Goal: Task Accomplishment & Management: Manage account settings

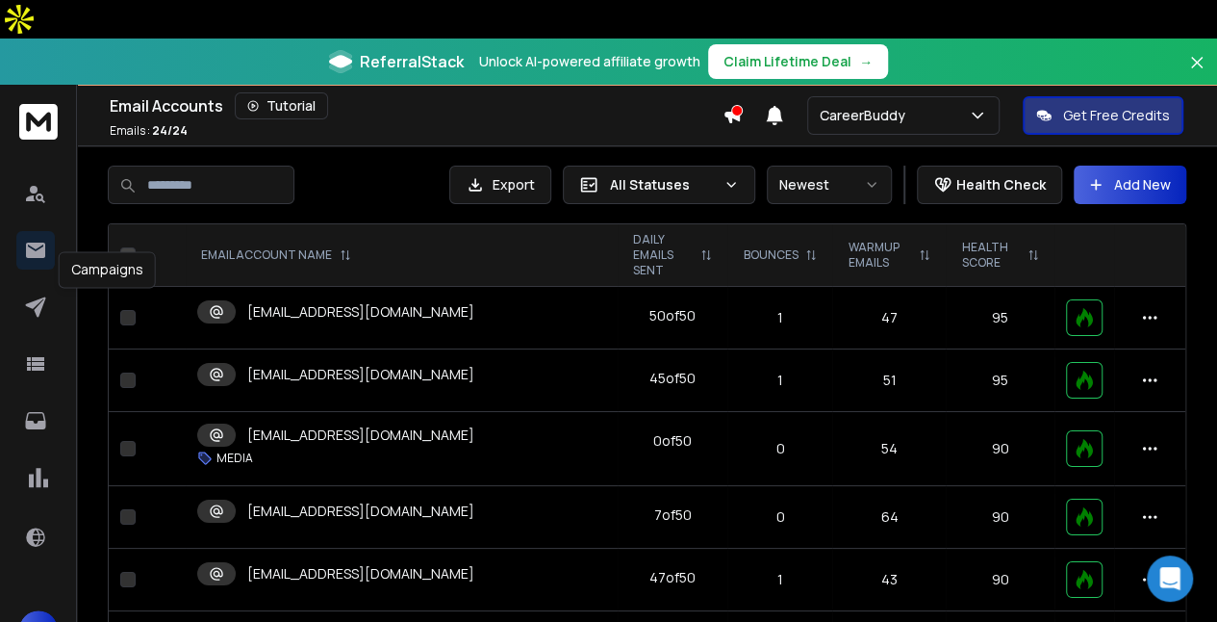
click at [27, 295] on icon at bounding box center [35, 306] width 23 height 23
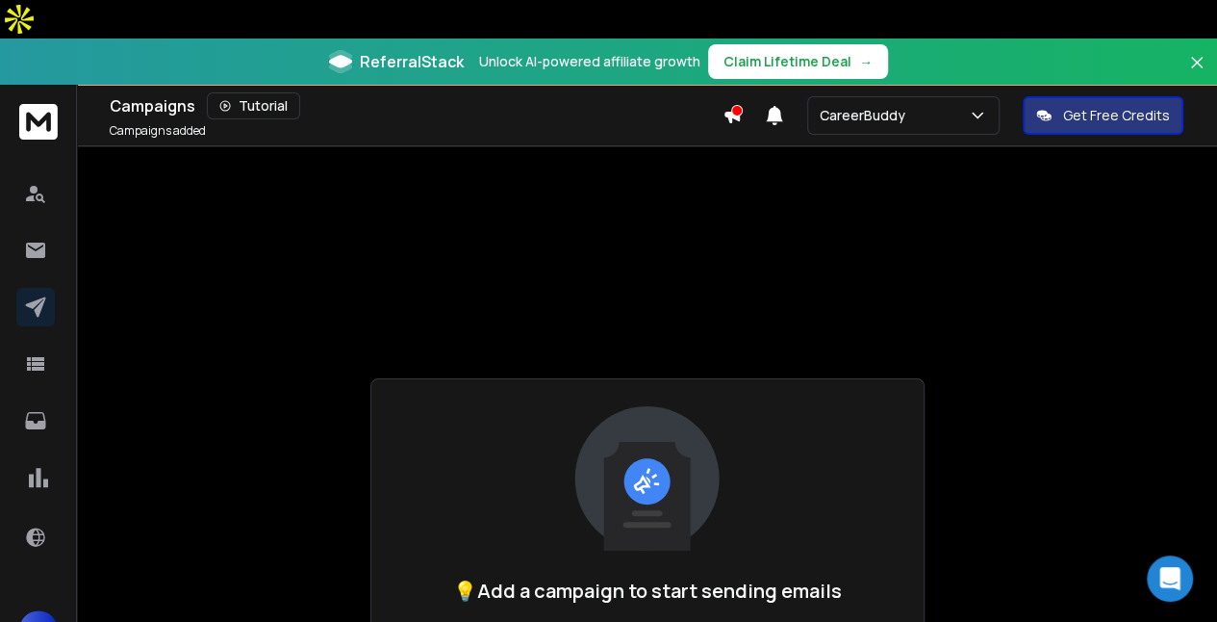
click at [22, 288] on link at bounding box center [35, 307] width 38 height 38
click at [31, 288] on link at bounding box center [35, 307] width 38 height 38
click at [29, 468] on icon at bounding box center [38, 477] width 19 height 19
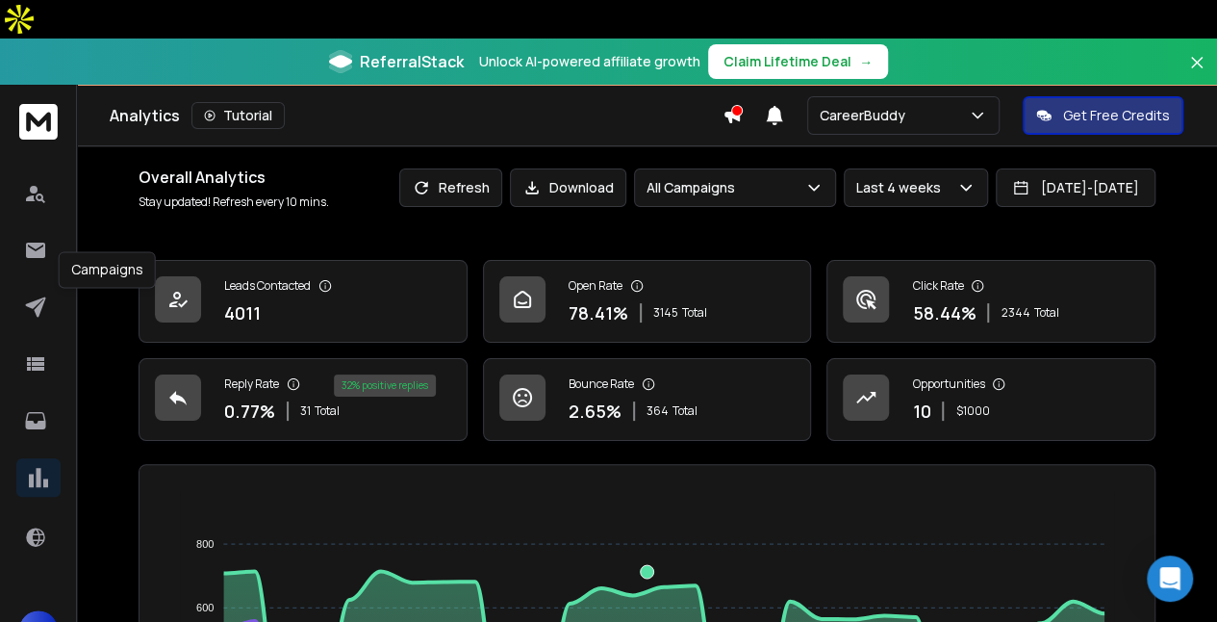
click at [35, 297] on icon at bounding box center [35, 307] width 20 height 20
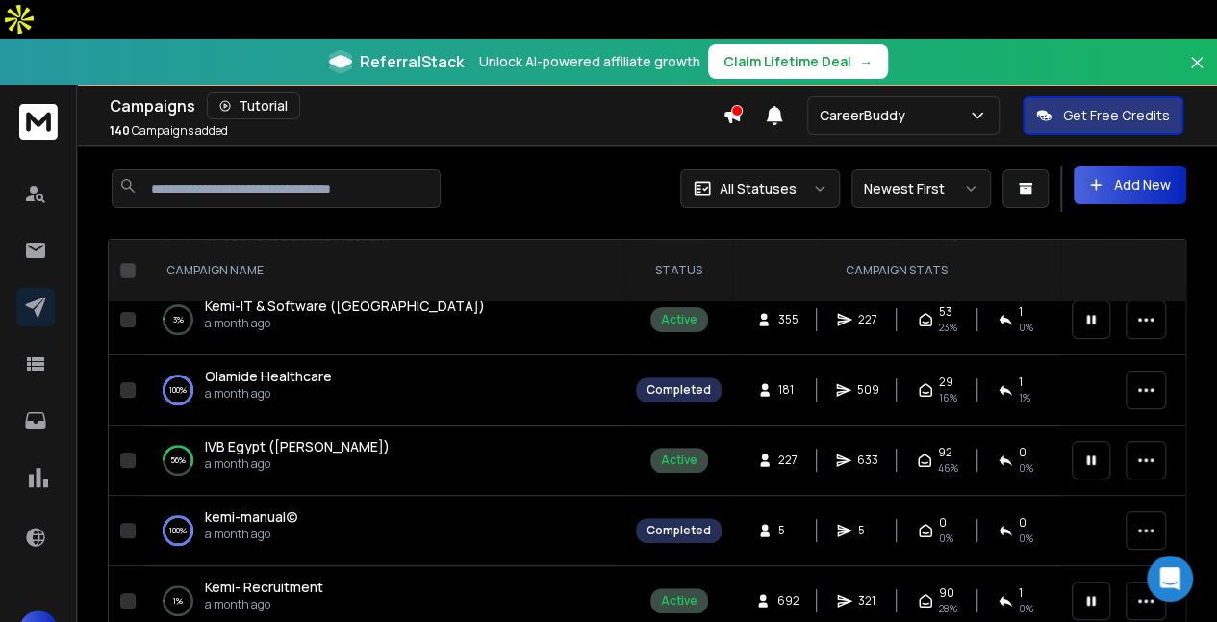
scroll to position [373, 0]
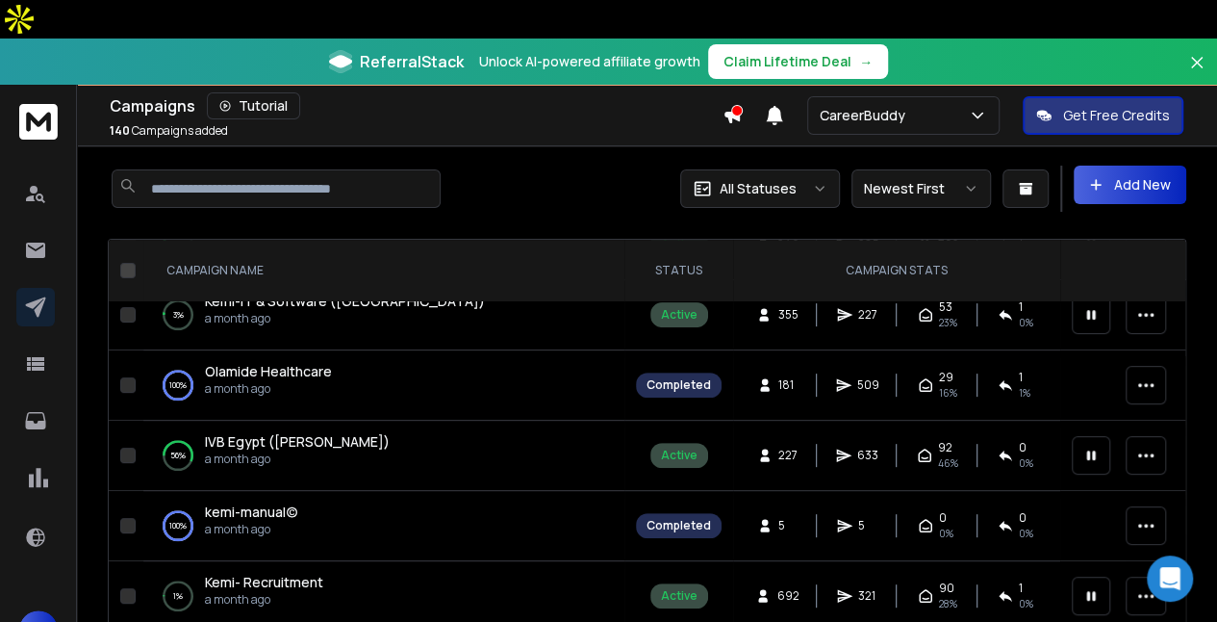
click at [431, 432] on div "56 % IVB Egypt (Mary) a month ago" at bounding box center [384, 455] width 443 height 46
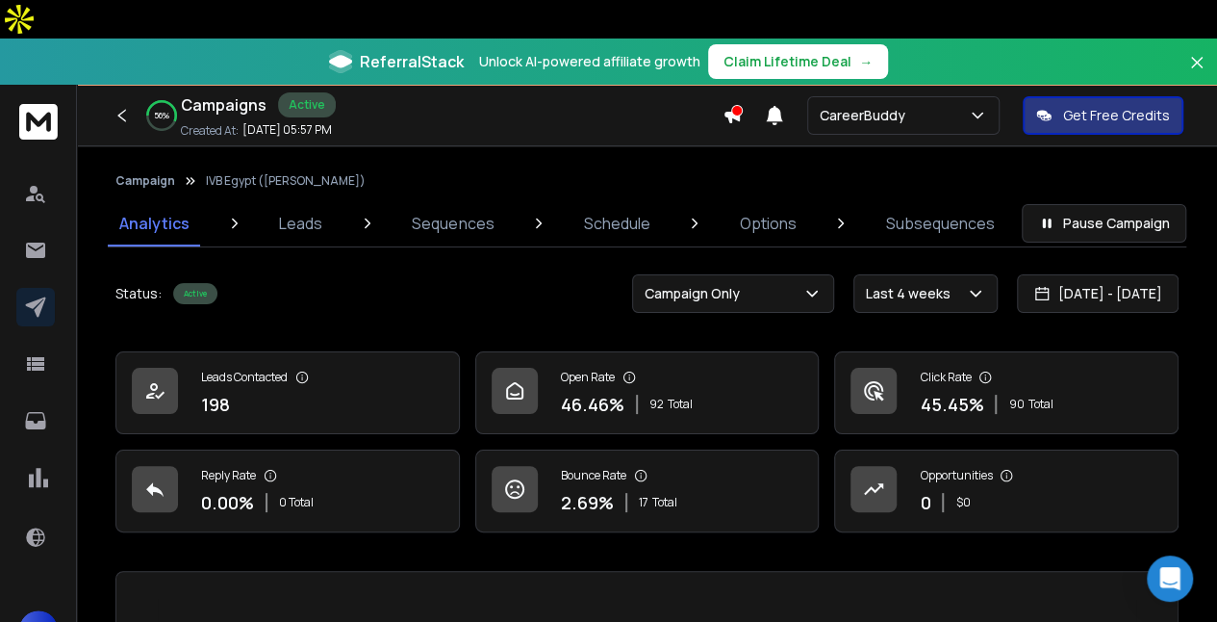
click at [479, 212] on p "Sequences" at bounding box center [453, 223] width 82 height 23
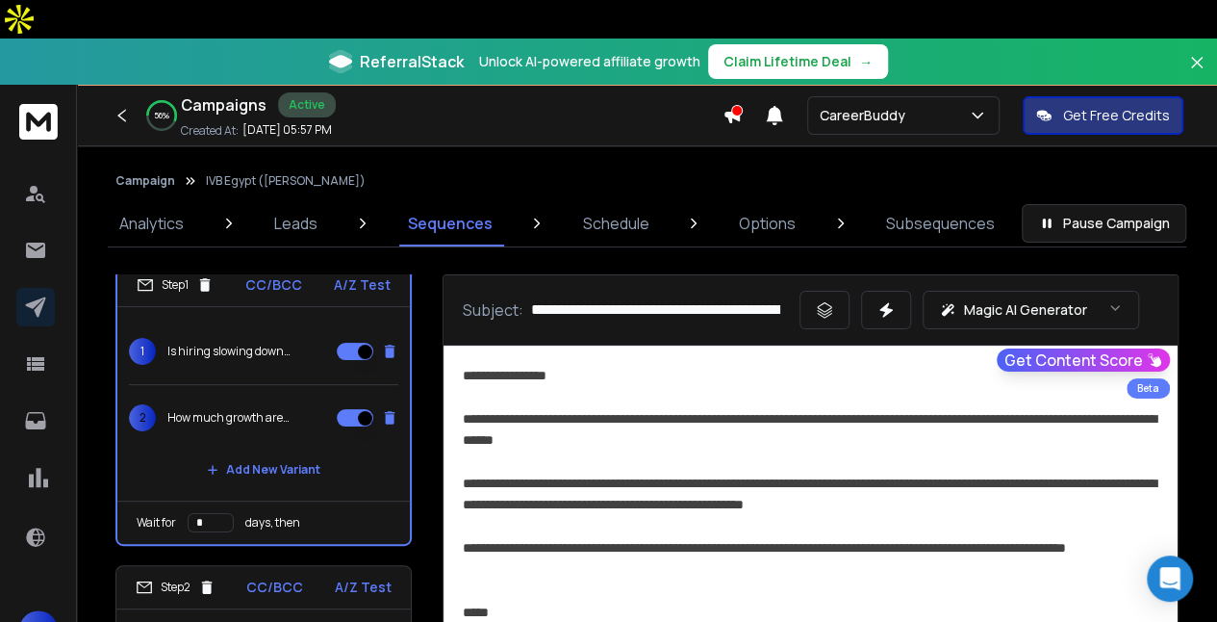
scroll to position [12, 0]
click at [219, 405] on div "2 How much growth are you missing from talent bottlenecks?"" at bounding box center [210, 418] width 162 height 27
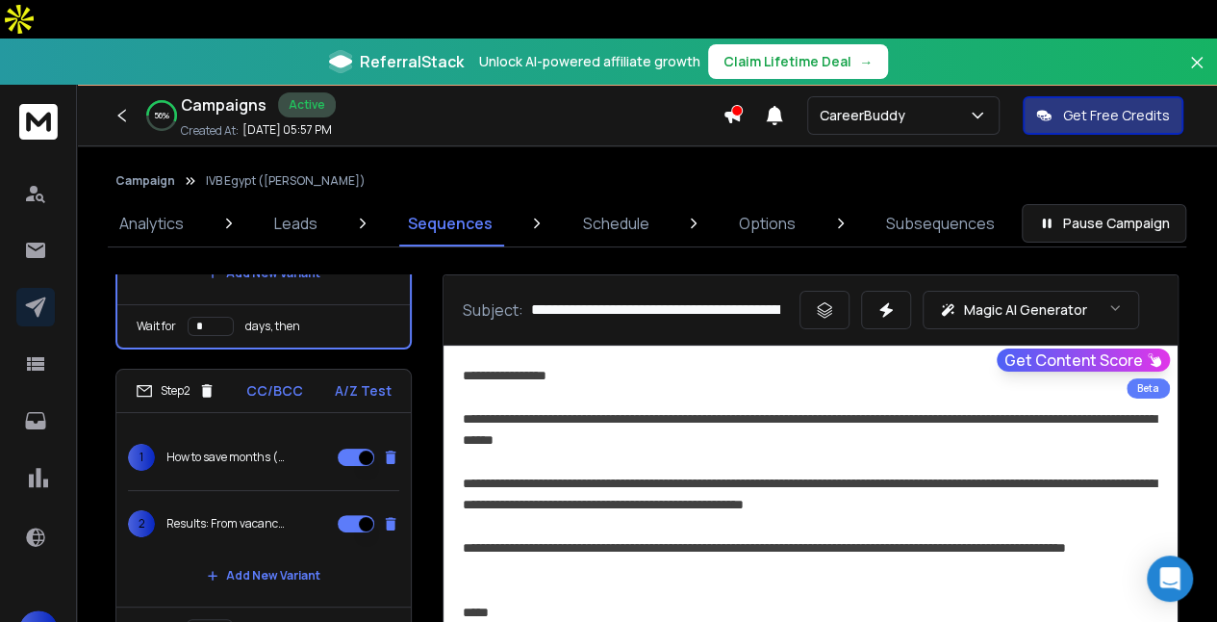
scroll to position [210, 0]
click at [189, 443] on div "1 How to save months (and budgets) on hiring" at bounding box center [209, 456] width 162 height 27
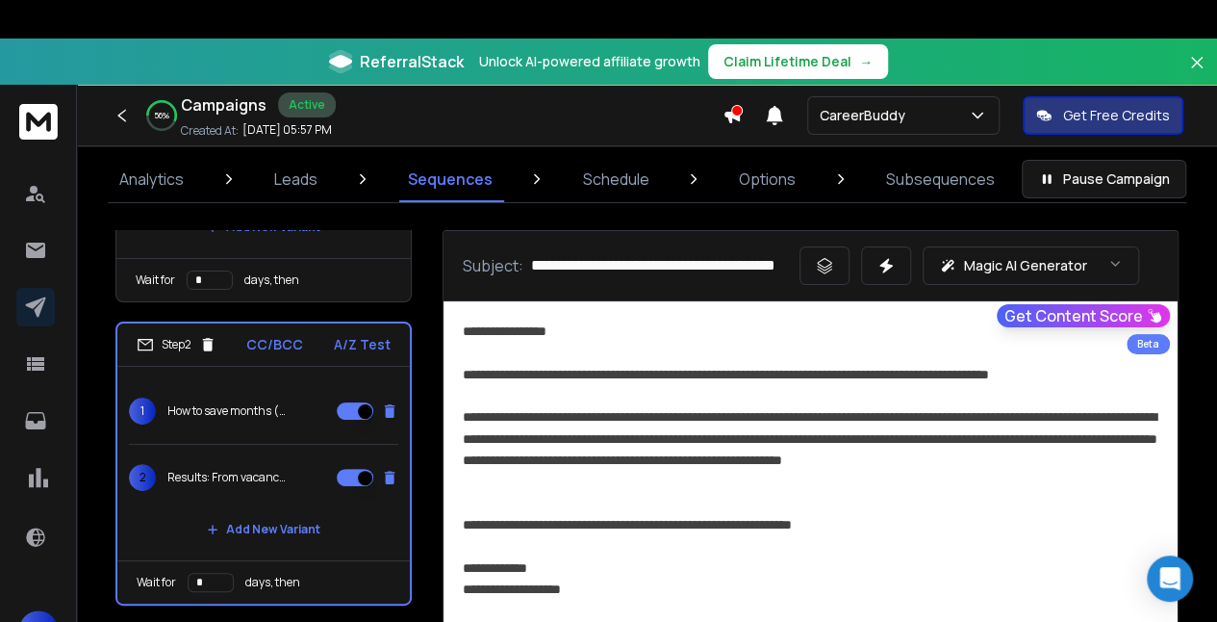
scroll to position [38, 0]
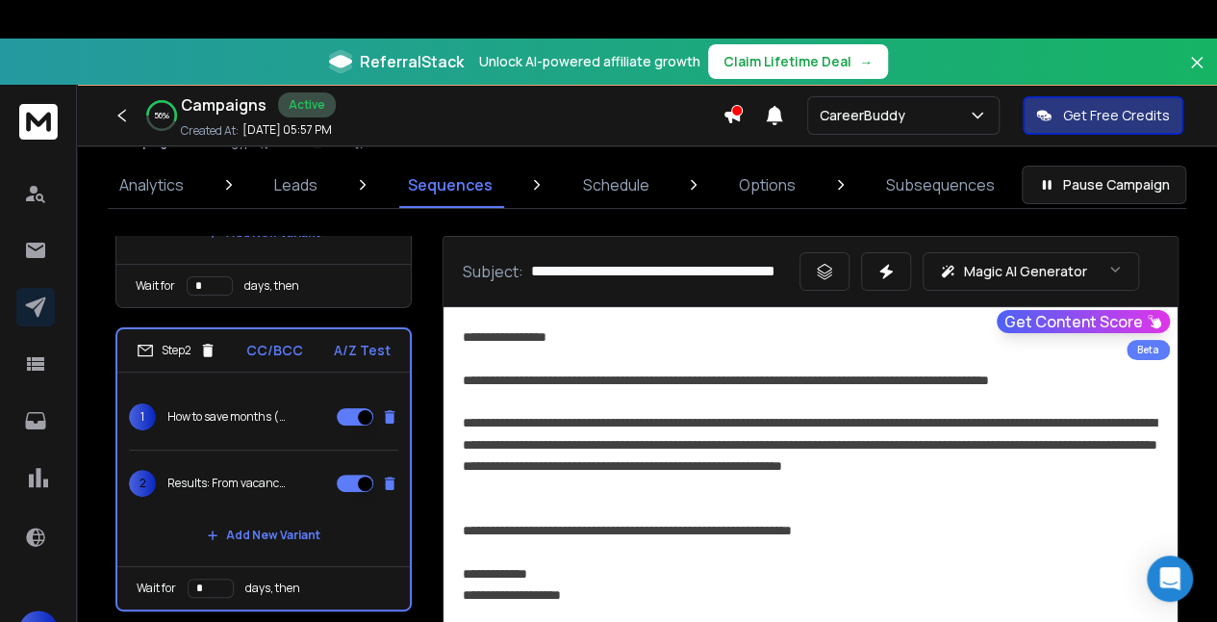
click at [241, 475] on p "Results: From vacancy to placement in 15 days" at bounding box center [228, 482] width 123 height 15
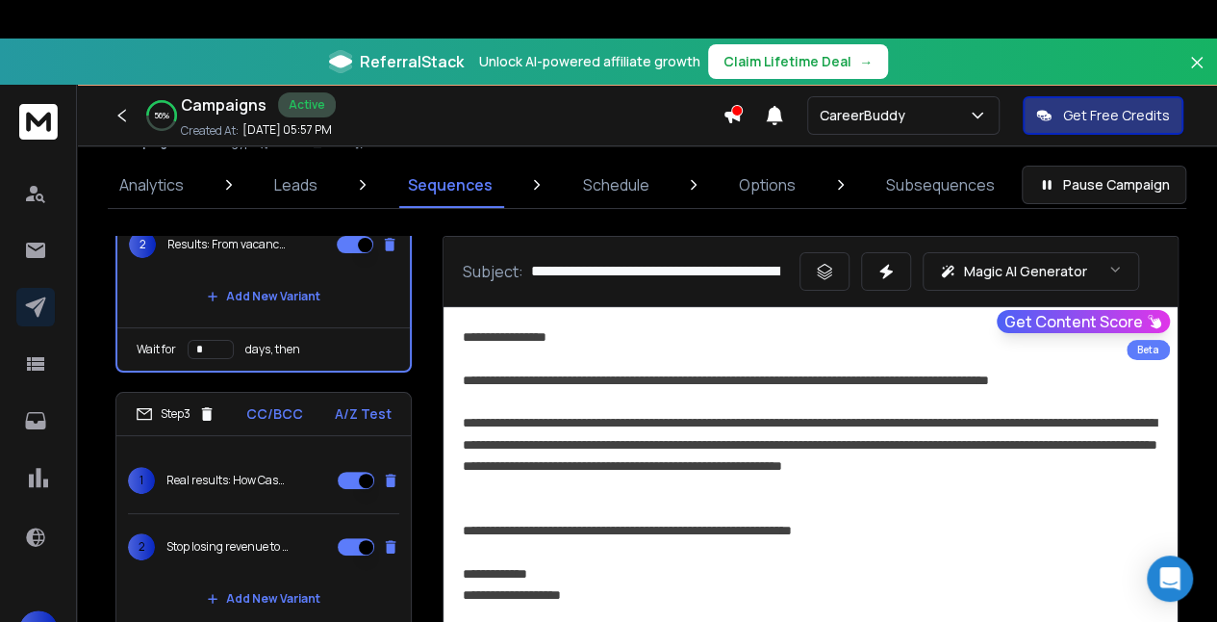
scroll to position [449, 0]
click at [196, 472] on p "Real results: How Cassava & Autochek sped up their hiring" at bounding box center [227, 479] width 123 height 15
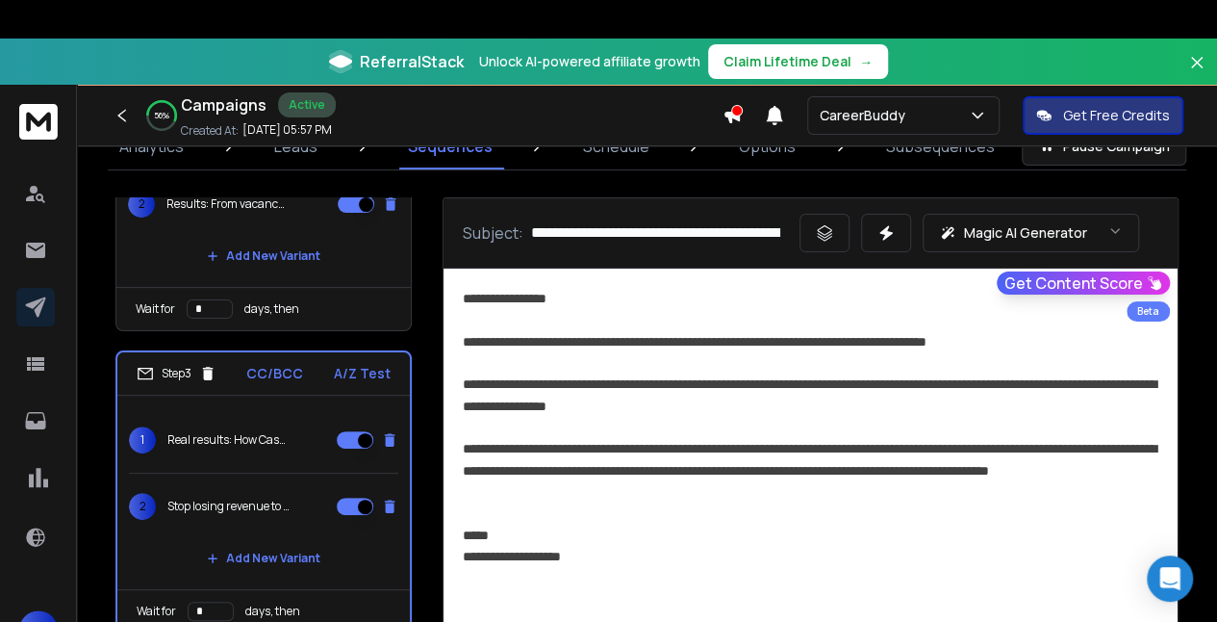
scroll to position [69, 0]
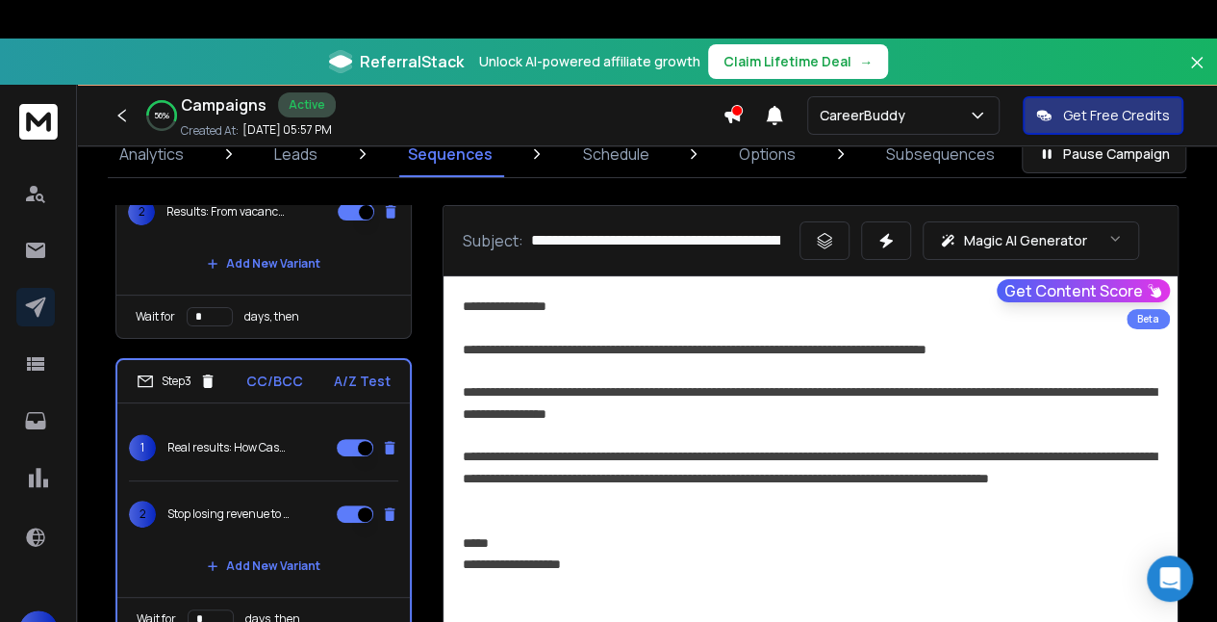
click at [227, 506] on p "Stop losing revenue to slow hires" at bounding box center [228, 513] width 123 height 15
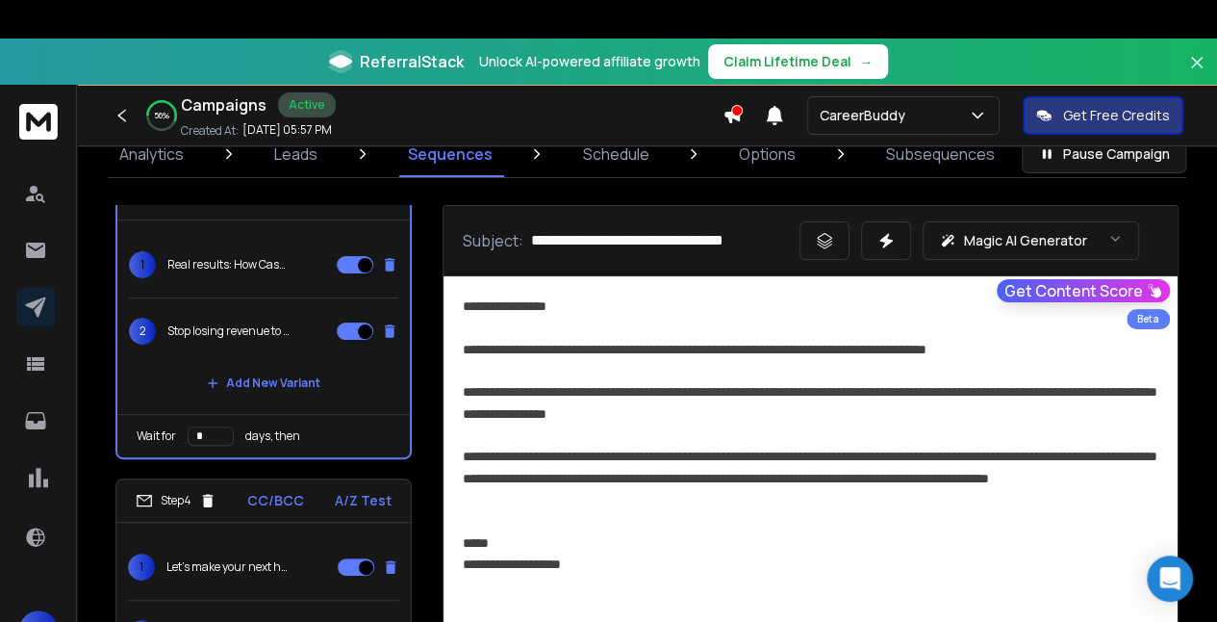
scroll to position [703, 0]
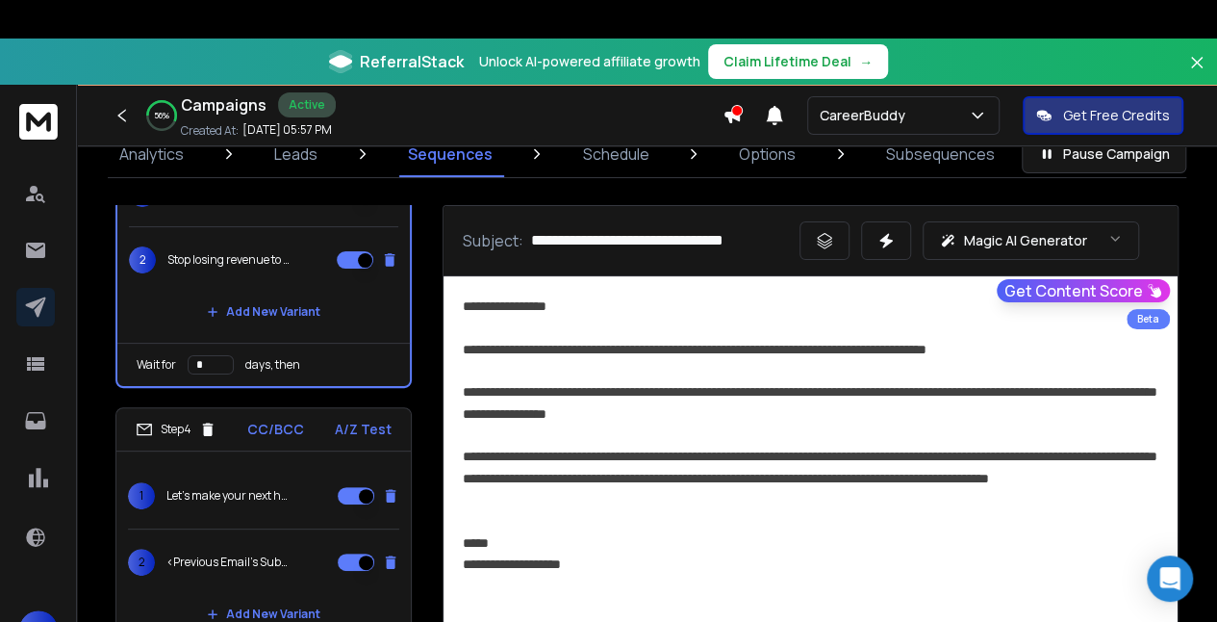
click at [219, 488] on p "Let’s make your next hire the easiest yet" at bounding box center [227, 495] width 123 height 15
type input "**********"
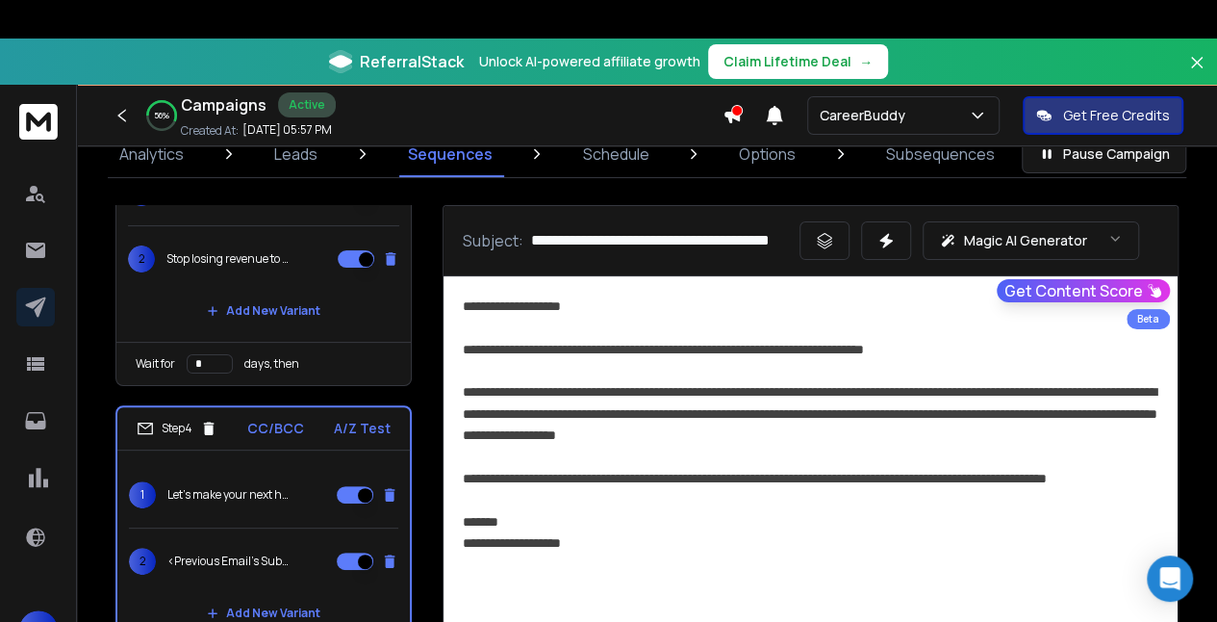
scroll to position [133, 0]
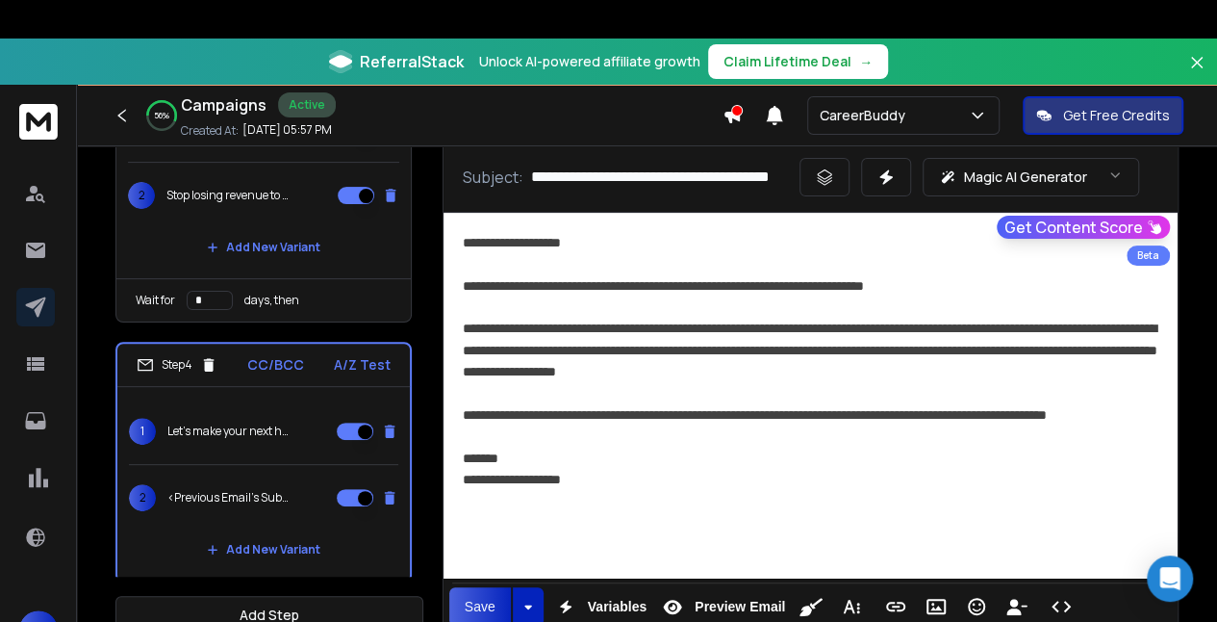
click at [241, 490] on p "<Previous Email's Subject>" at bounding box center [228, 497] width 123 height 15
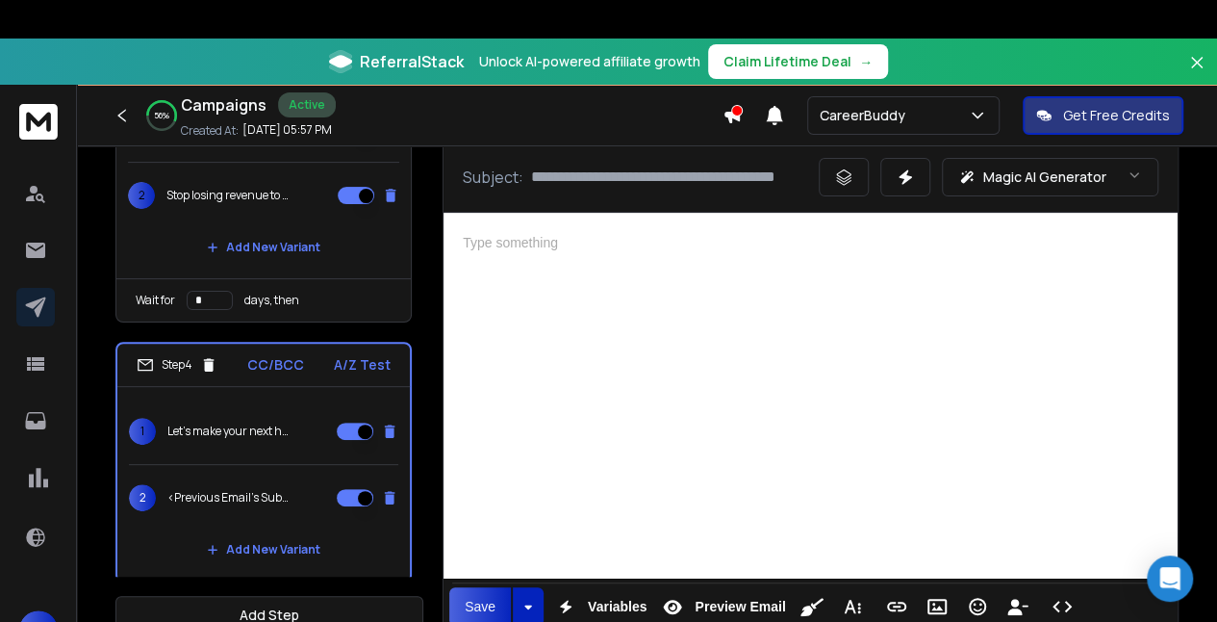
click at [232, 418] on div "1 Let’s make your next hire the easiest yet" at bounding box center [210, 431] width 162 height 27
type input "**********"
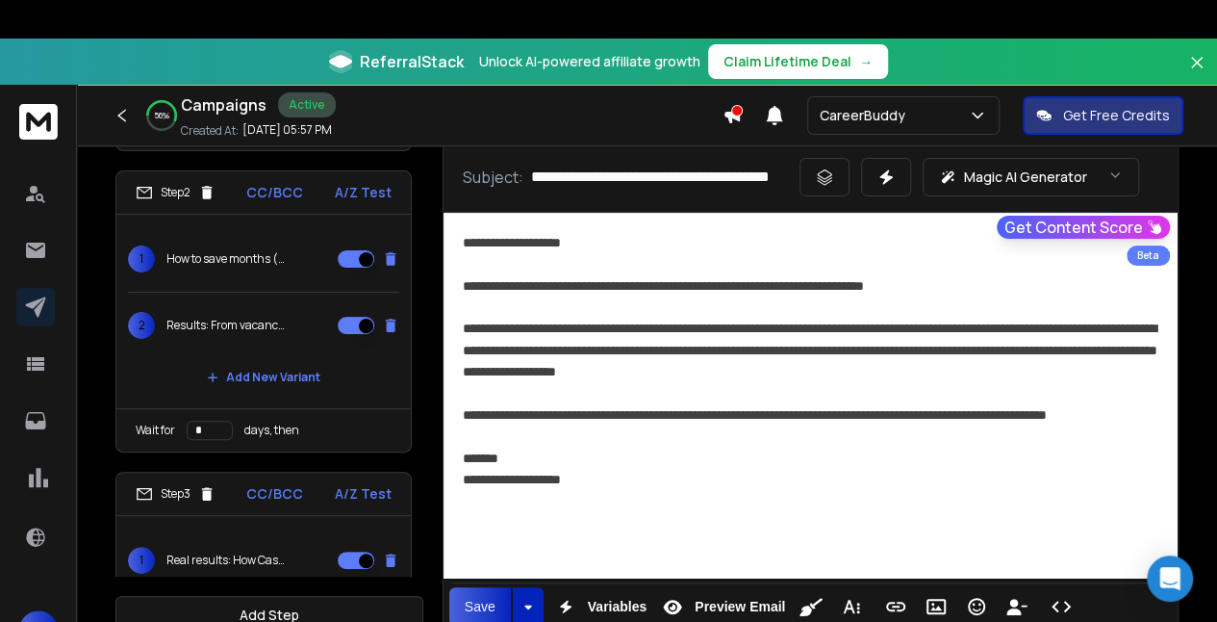
scroll to position [0, 0]
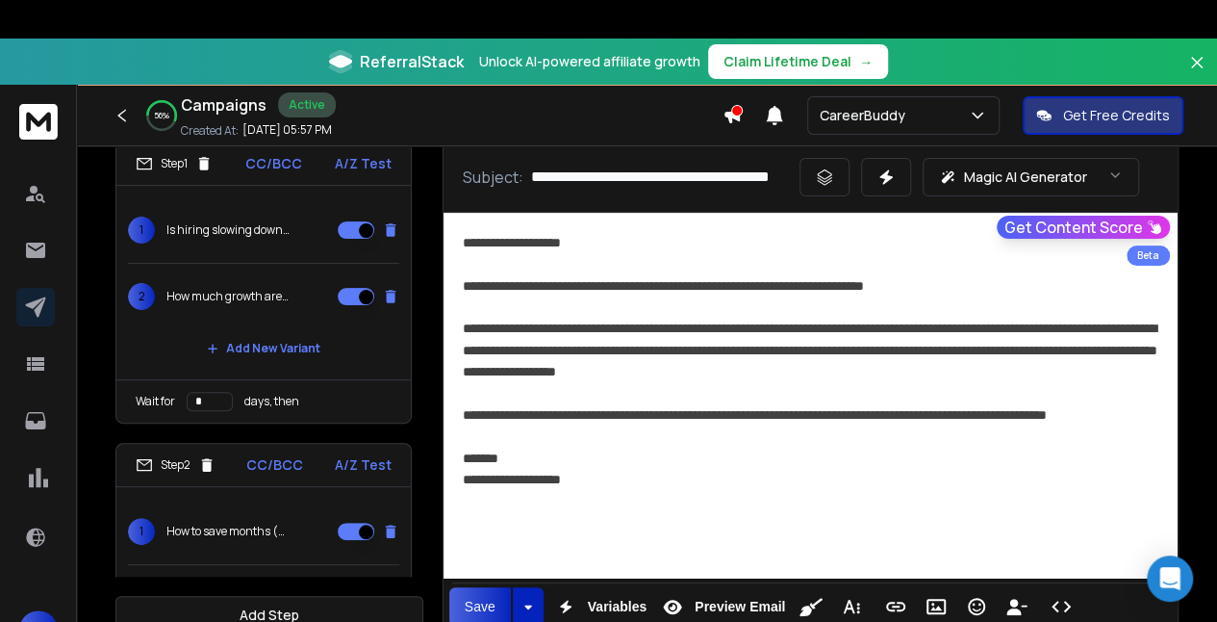
click at [119, 107] on icon at bounding box center [122, 115] width 17 height 17
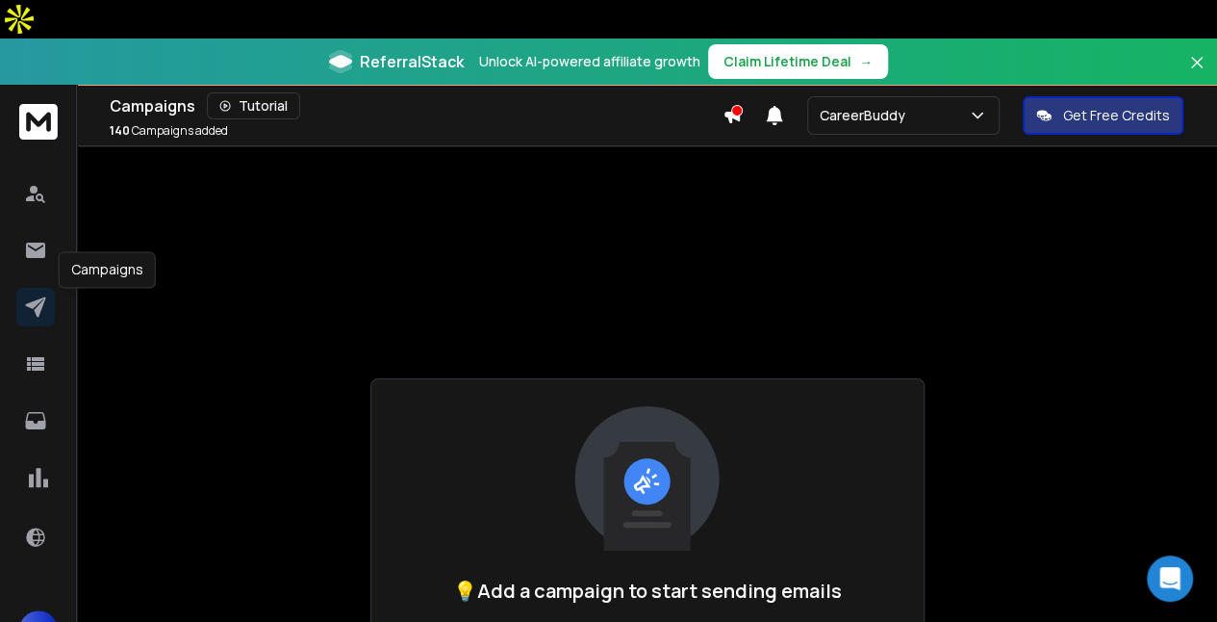
click at [18, 288] on link at bounding box center [35, 307] width 38 height 38
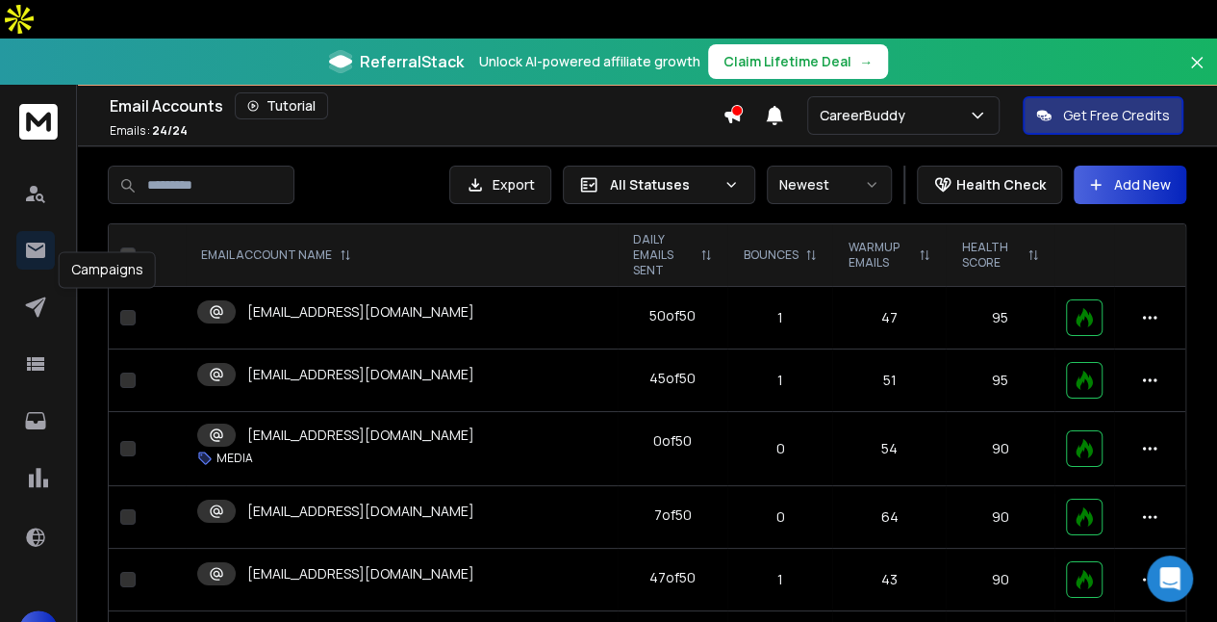
click at [27, 295] on icon at bounding box center [35, 306] width 23 height 23
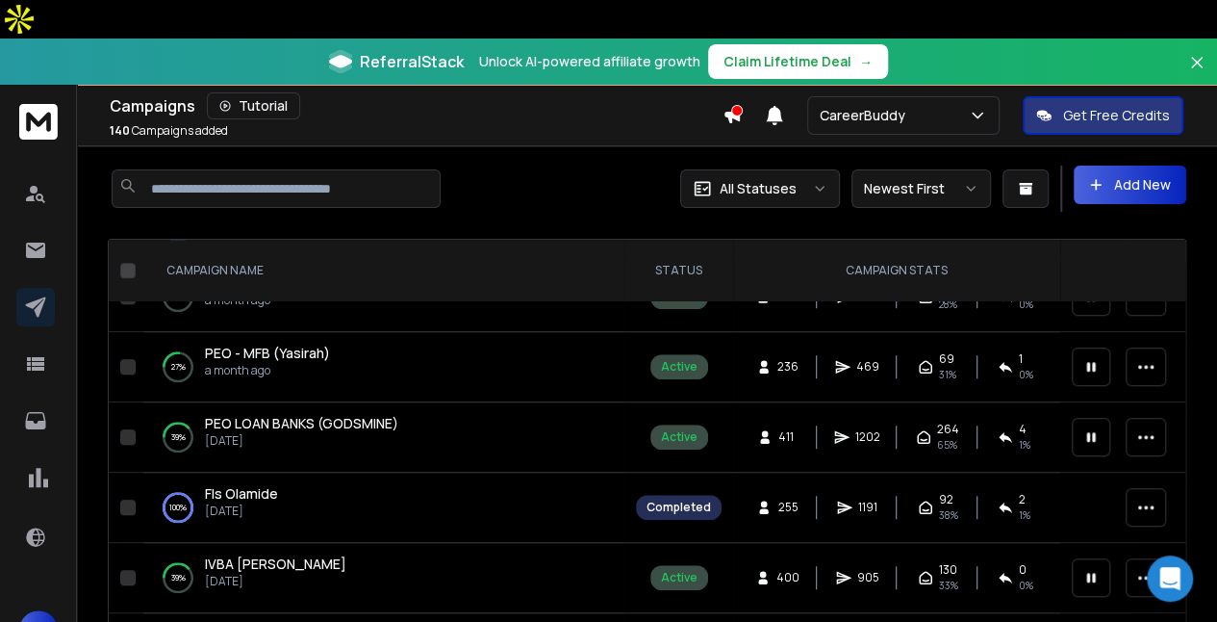
scroll to position [674, 0]
click at [412, 553] on div "39 % IVBA [PERSON_NAME] [DATE]" at bounding box center [384, 576] width 443 height 46
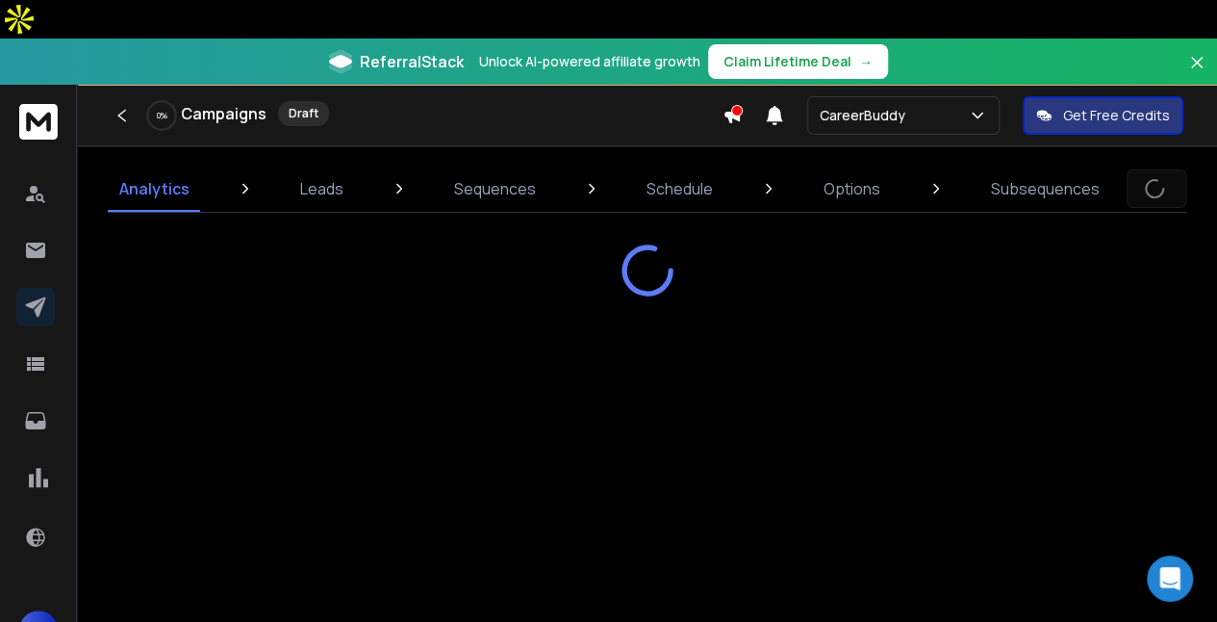
click at [493, 177] on p "Sequences" at bounding box center [495, 188] width 82 height 23
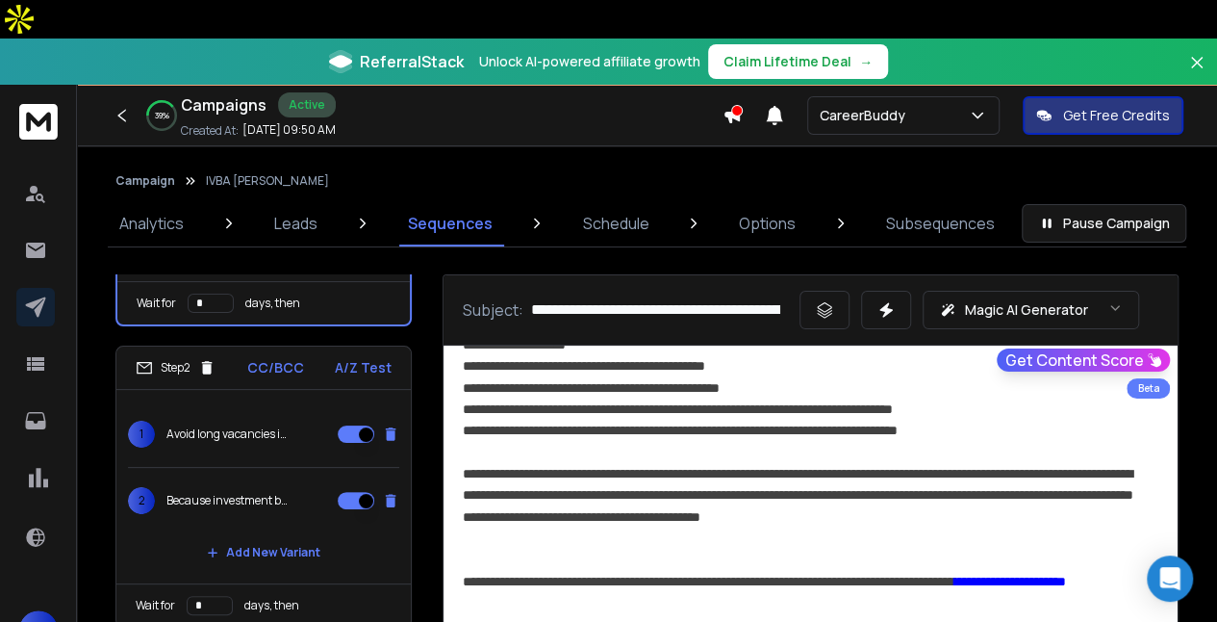
scroll to position [233, 0]
click at [227, 420] on div "1 Avoid long vacancies in critical banking roles" at bounding box center [209, 433] width 162 height 27
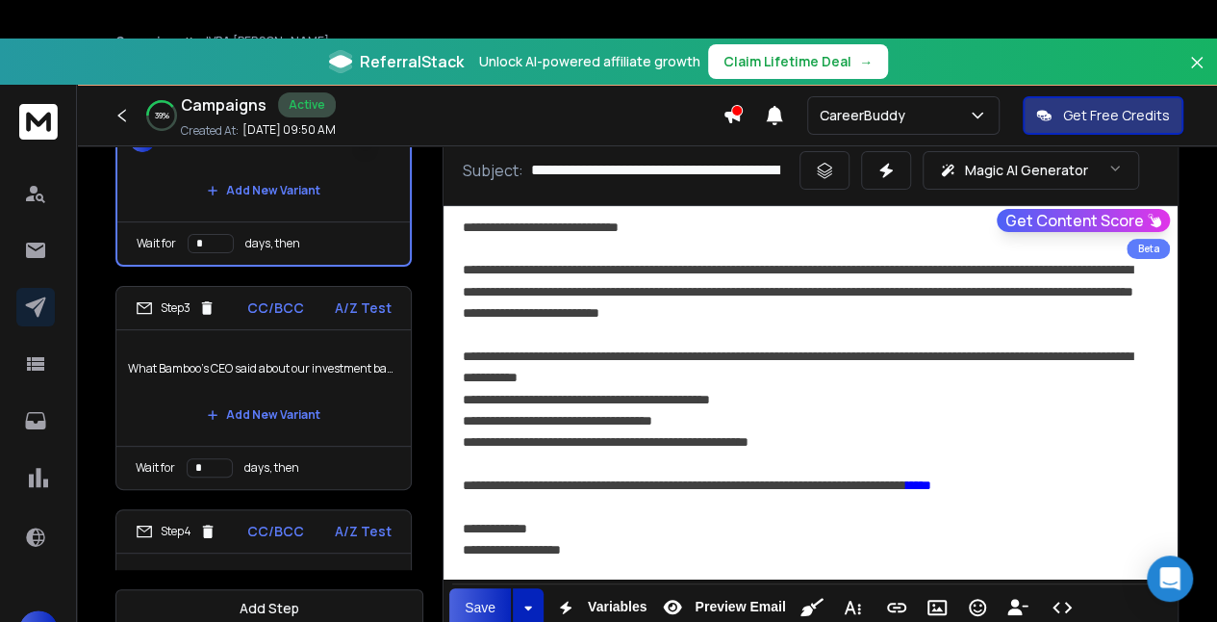
scroll to position [471, 0]
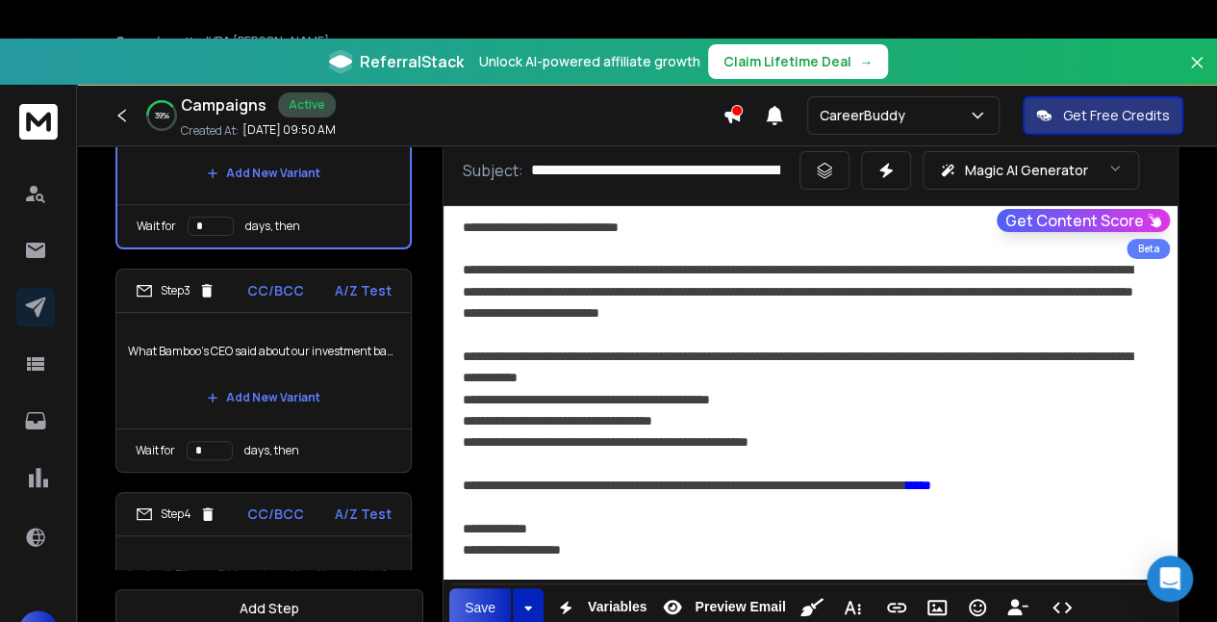
click at [235, 324] on p "What Bamboo's CEO said about our investment banking recruitment" at bounding box center [263, 351] width 271 height 54
type input "**********"
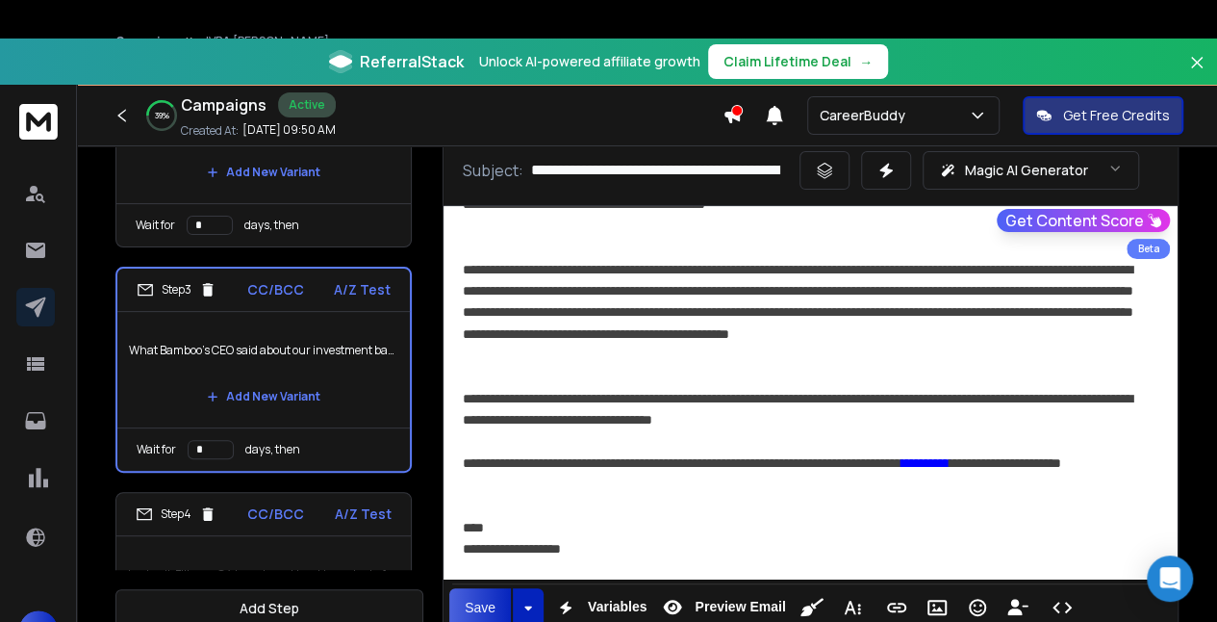
scroll to position [0, 0]
